Goal: Check status: Check status

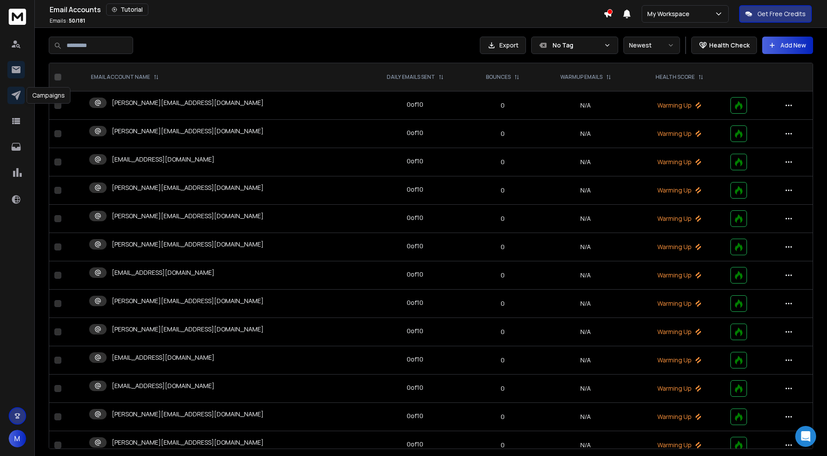
click at [19, 94] on icon at bounding box center [15, 95] width 9 height 9
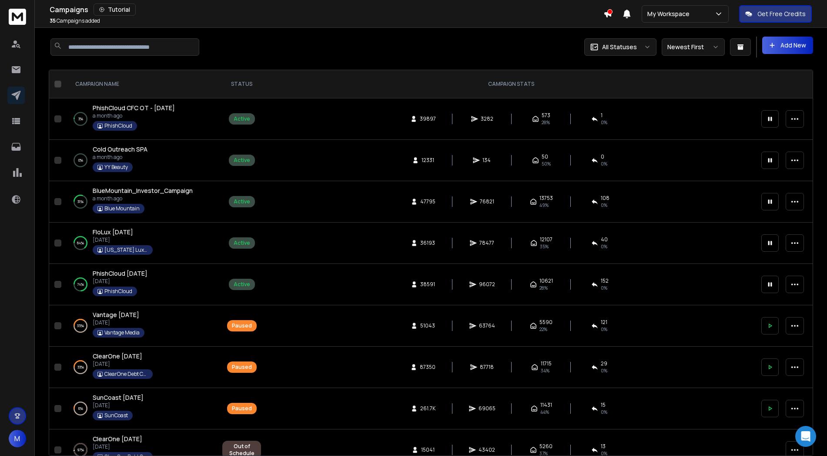
click at [155, 111] on span "PhishCloud CFC OT - [DATE]" at bounding box center [134, 108] width 82 height 8
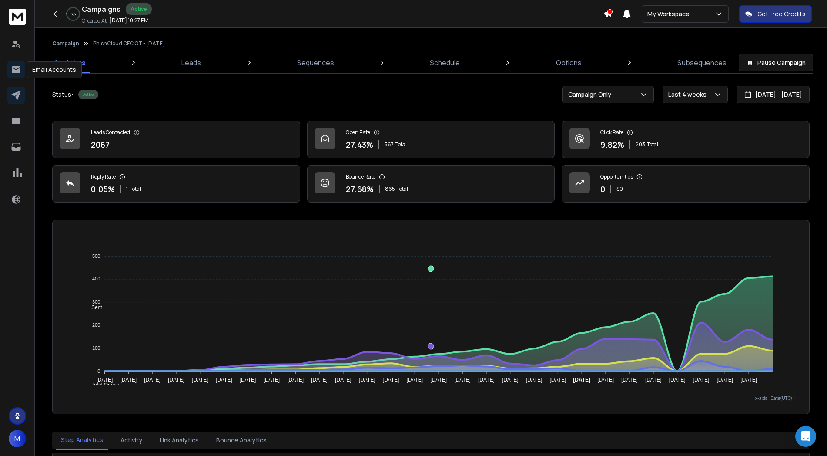
click at [21, 72] on link at bounding box center [15, 69] width 17 height 17
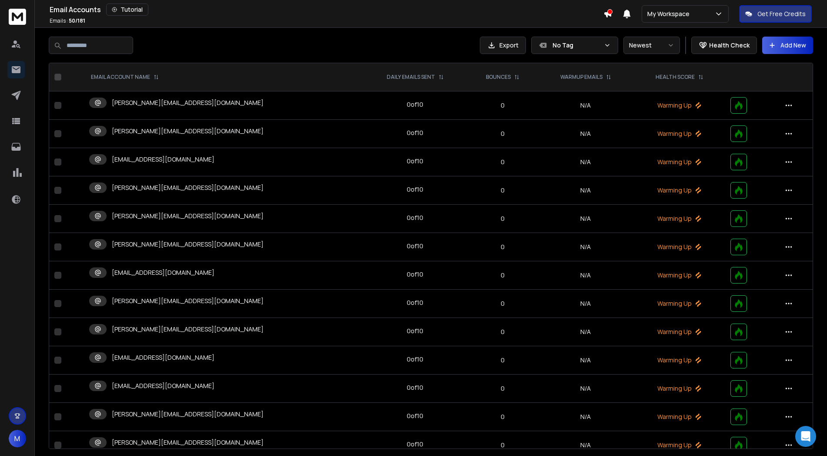
click at [698, 75] on icon at bounding box center [700, 76] width 5 height 5
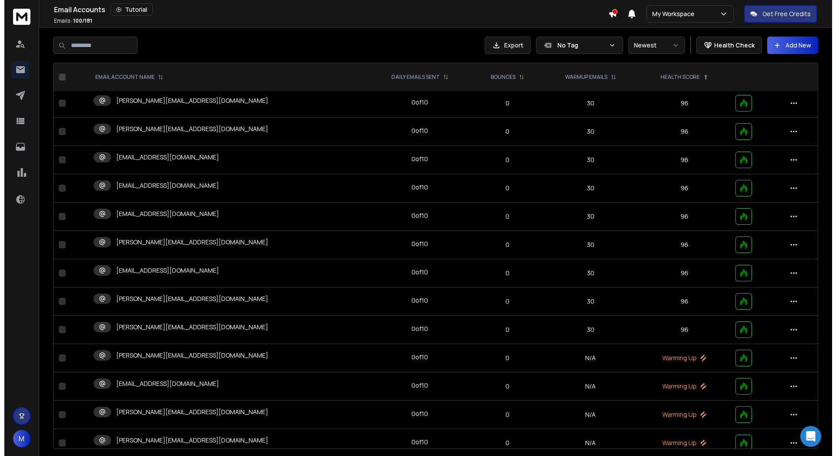
scroll to position [1459, 0]
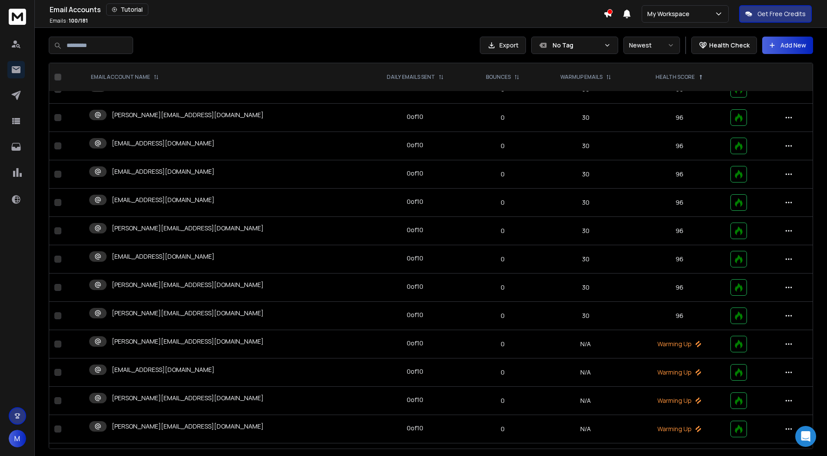
click at [111, 45] on input at bounding box center [91, 45] width 84 height 17
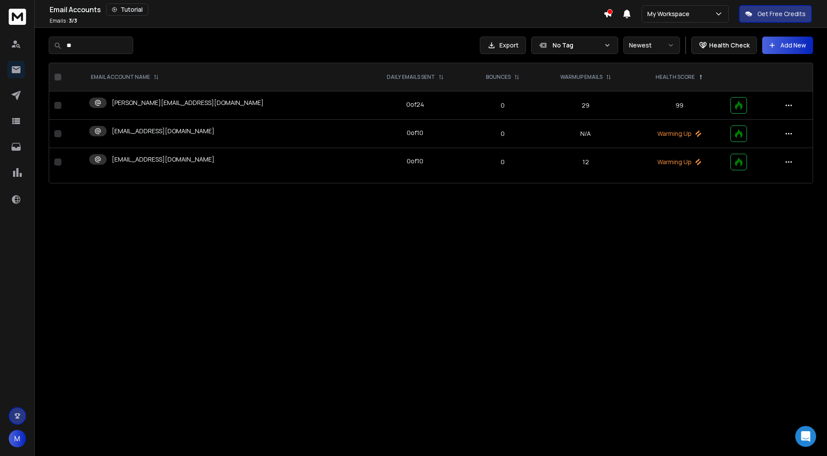
scroll to position [0, 0]
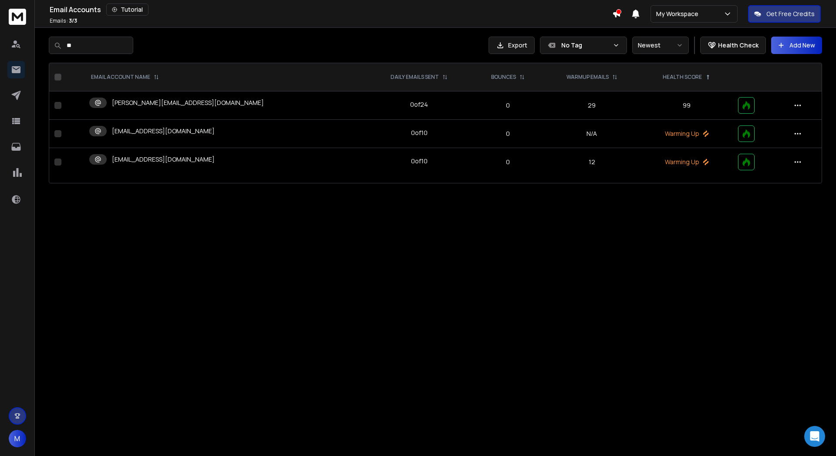
type input "*"
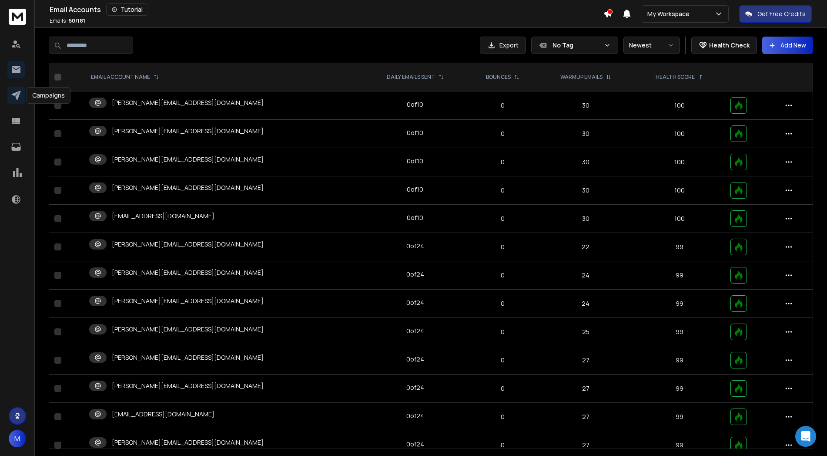
click at [18, 95] on icon at bounding box center [15, 95] width 9 height 9
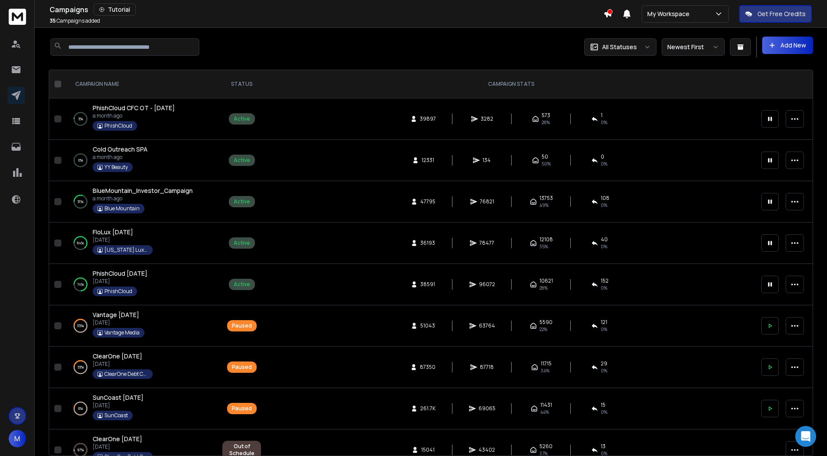
click at [133, 147] on span "Cold Outreach SPA" at bounding box center [120, 149] width 55 height 8
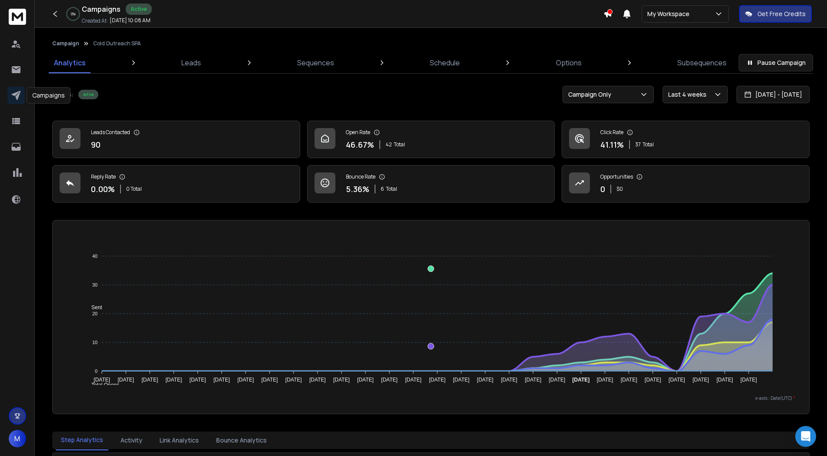
click at [18, 93] on icon at bounding box center [15, 95] width 9 height 9
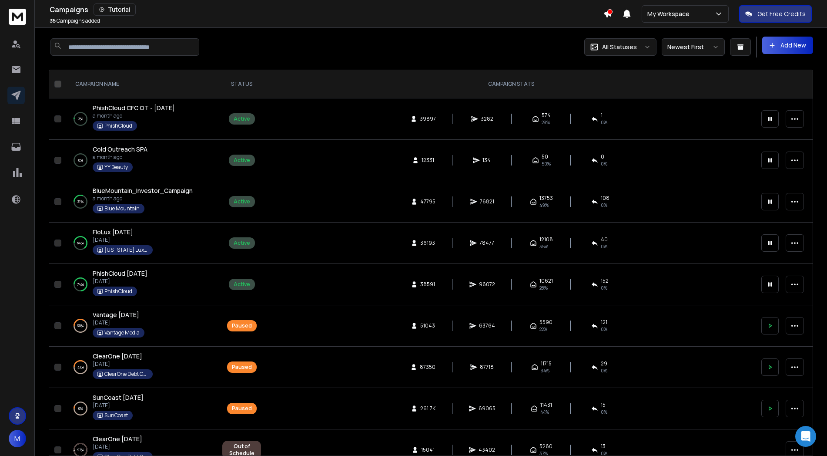
click at [165, 107] on span "PhishCloud CFC OT - [DATE]" at bounding box center [134, 108] width 82 height 8
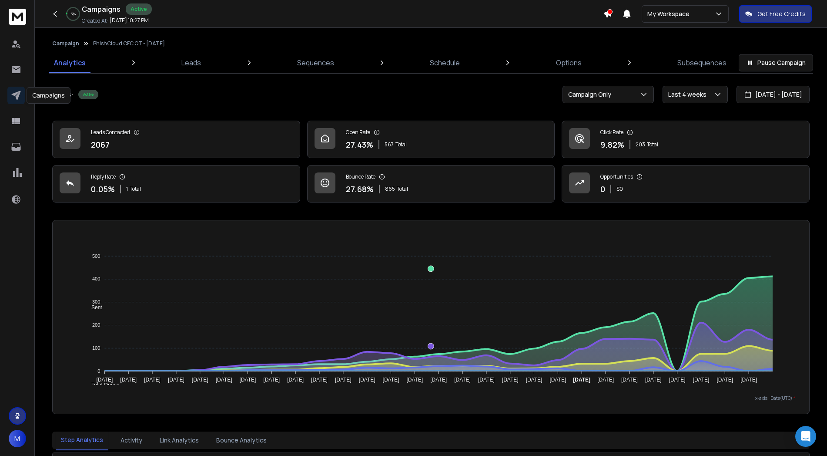
click at [7, 96] on link at bounding box center [15, 95] width 17 height 17
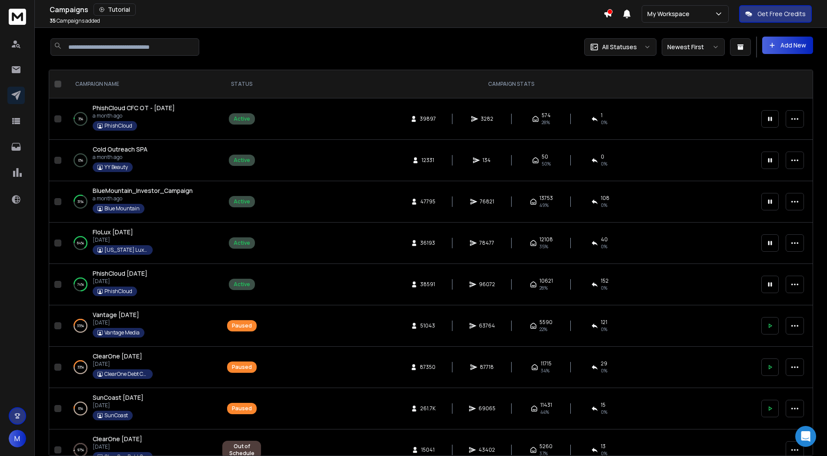
click at [149, 190] on span "BlueMountain_Investor_Campaign" at bounding box center [143, 190] width 100 height 8
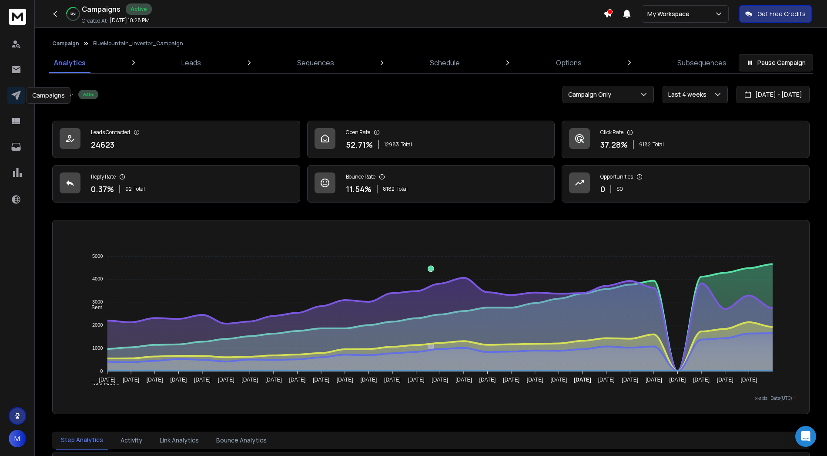
click at [15, 97] on icon at bounding box center [16, 95] width 10 height 10
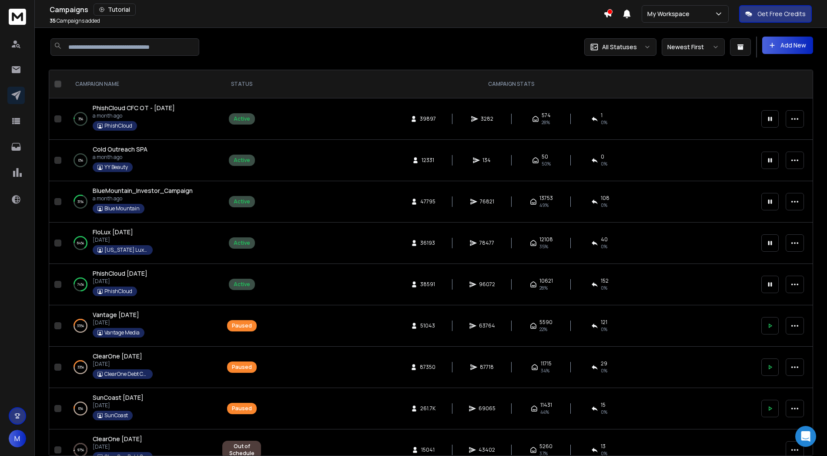
click at [161, 107] on span "PhishCloud CFC OT - [DATE]" at bounding box center [134, 108] width 82 height 8
